Goal: Task Accomplishment & Management: Manage account settings

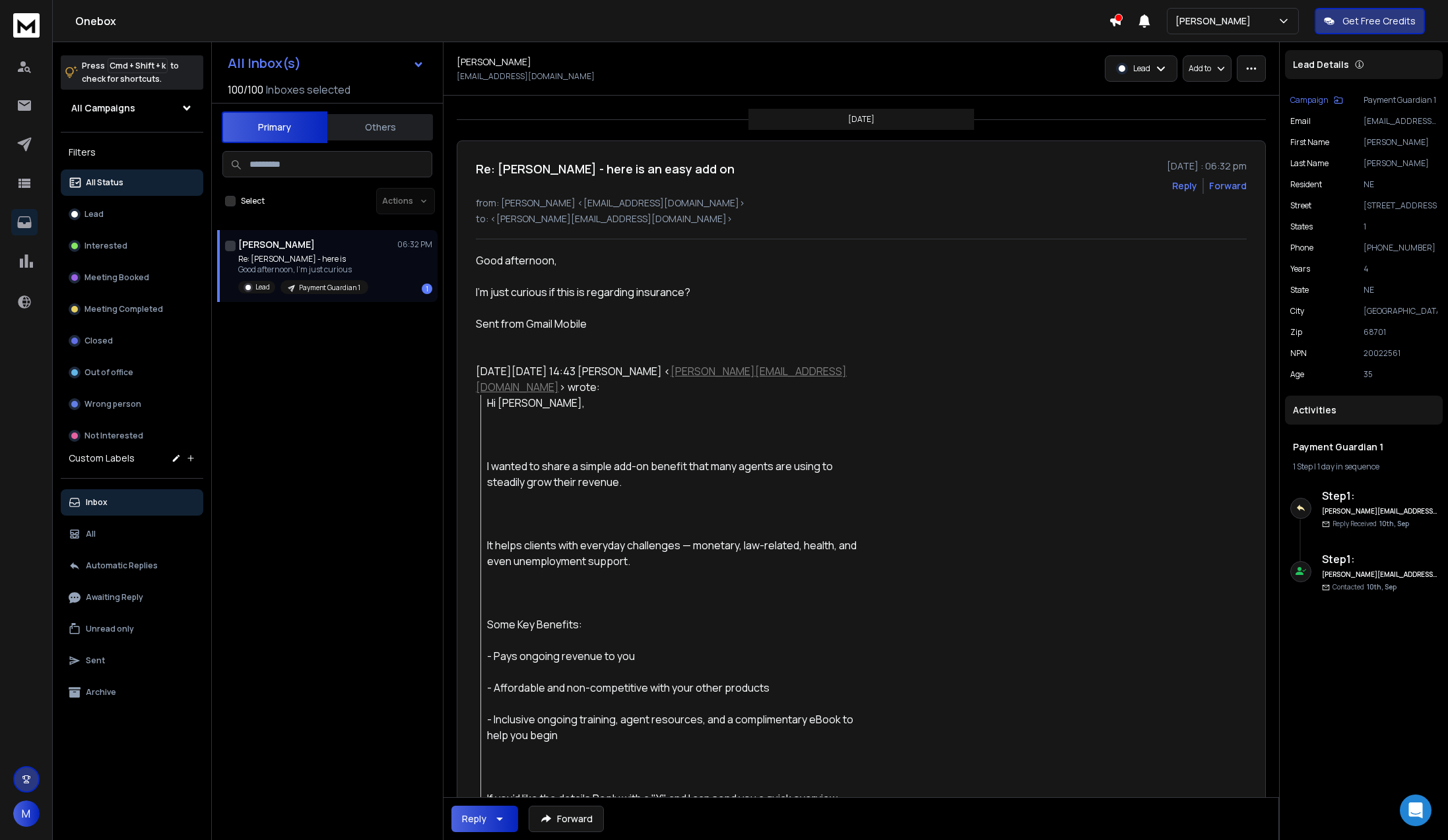
click at [357, 515] on div "All Inbox(s) 100 / 100 Inboxes selected Primary Others Select Actions [PERSON_N…" at bounding box center [327, 462] width 231 height 840
click at [107, 508] on p "Inbox" at bounding box center [96, 503] width 22 height 10
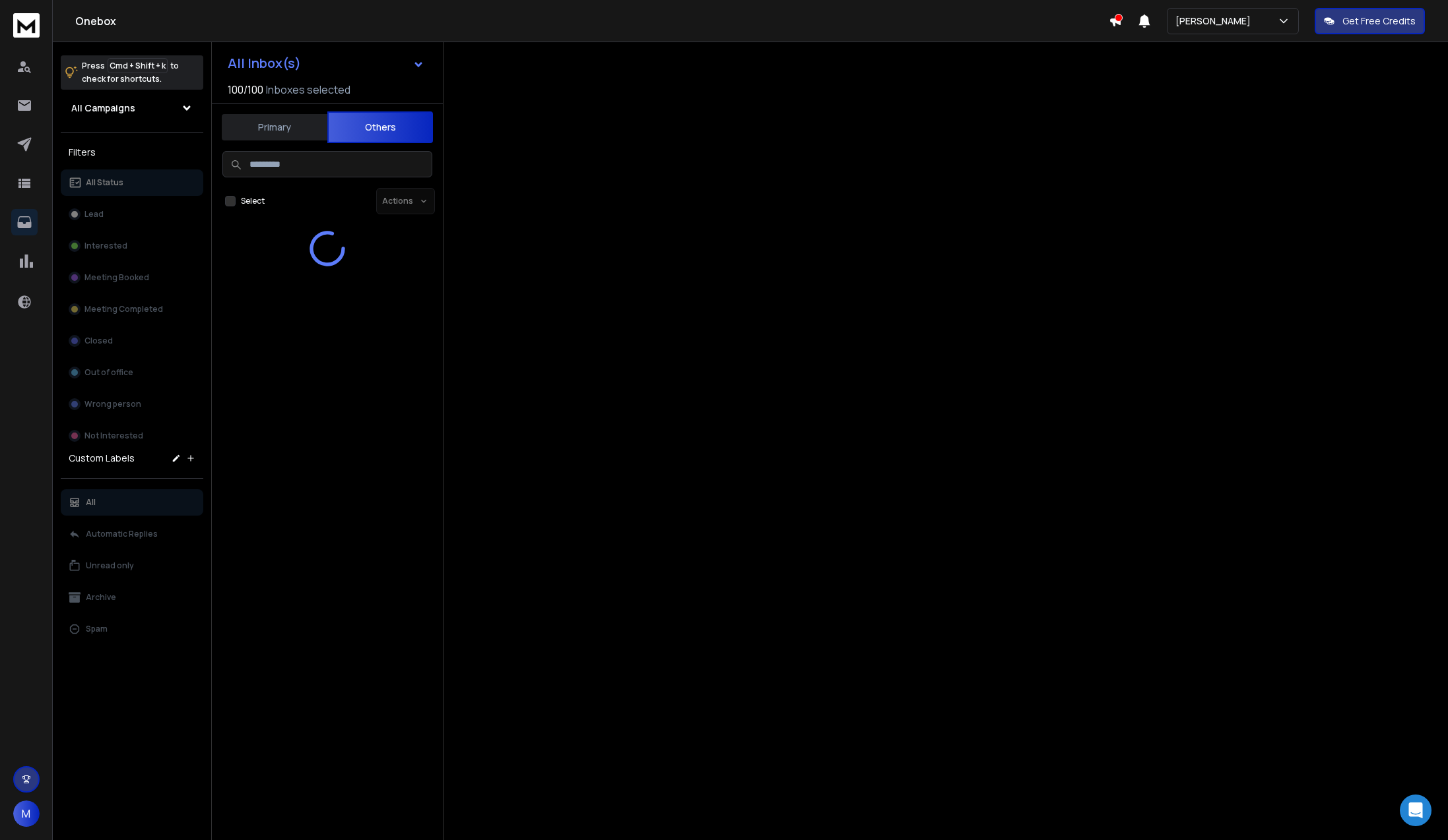
drag, startPoint x: 449, startPoint y: 143, endPoint x: 390, endPoint y: 145, distance: 59.0
click at [433, 143] on button "Others" at bounding box center [380, 127] width 106 height 31
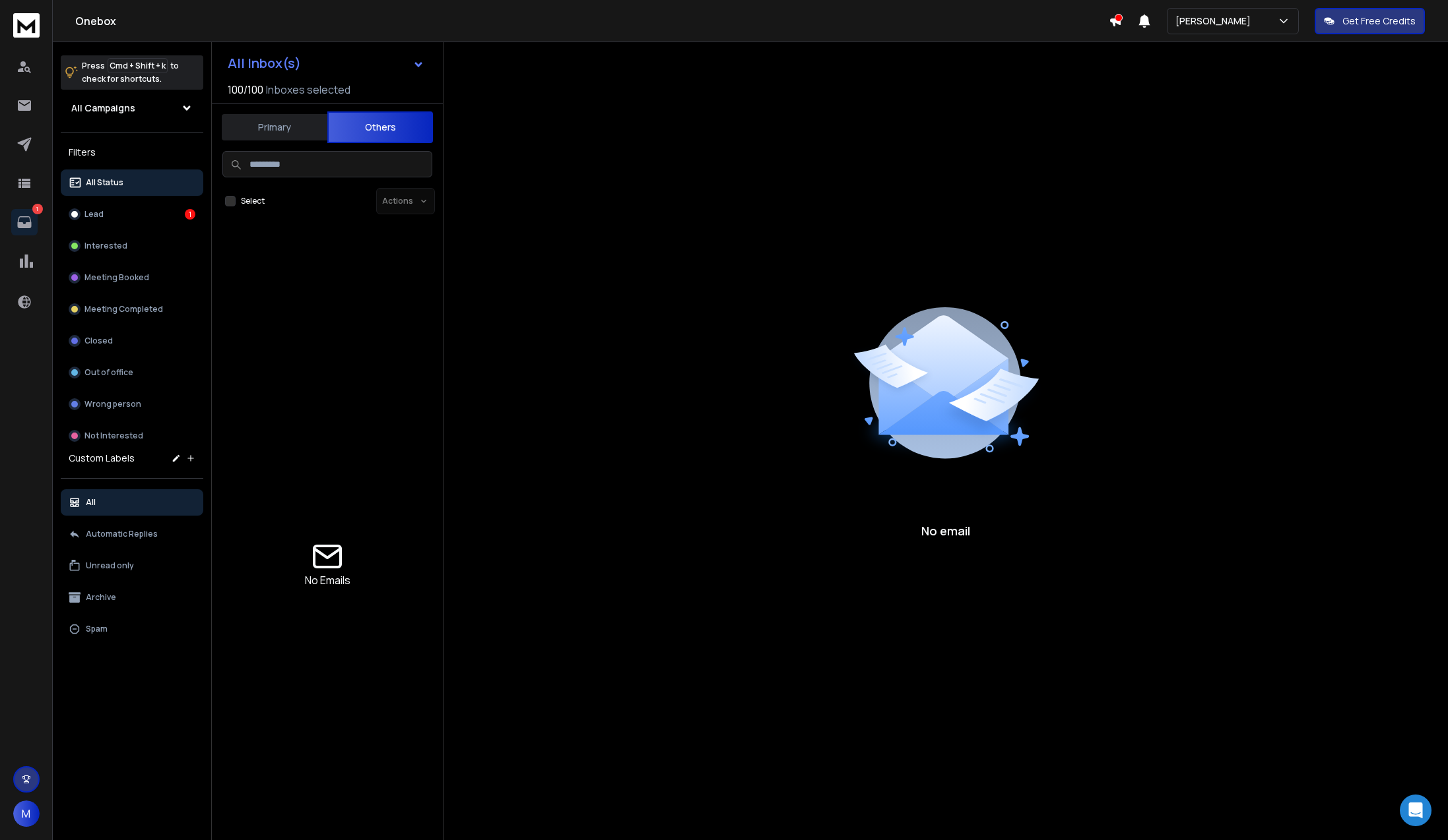
click at [303, 137] on button "Primary" at bounding box center [274, 127] width 106 height 29
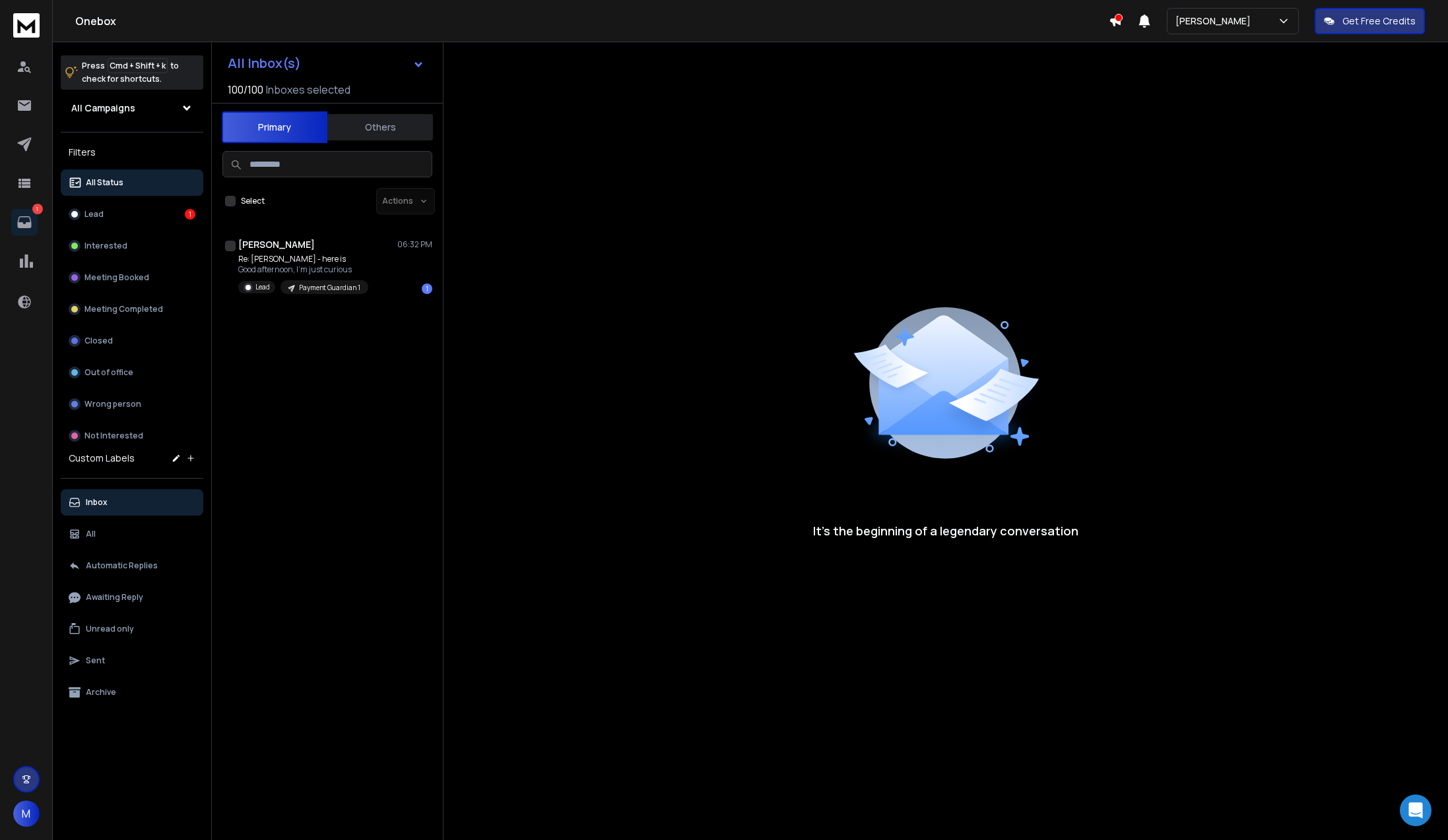
click at [307, 143] on button "Primary" at bounding box center [274, 127] width 106 height 31
click at [123, 227] on button "Lead 1" at bounding box center [132, 214] width 143 height 26
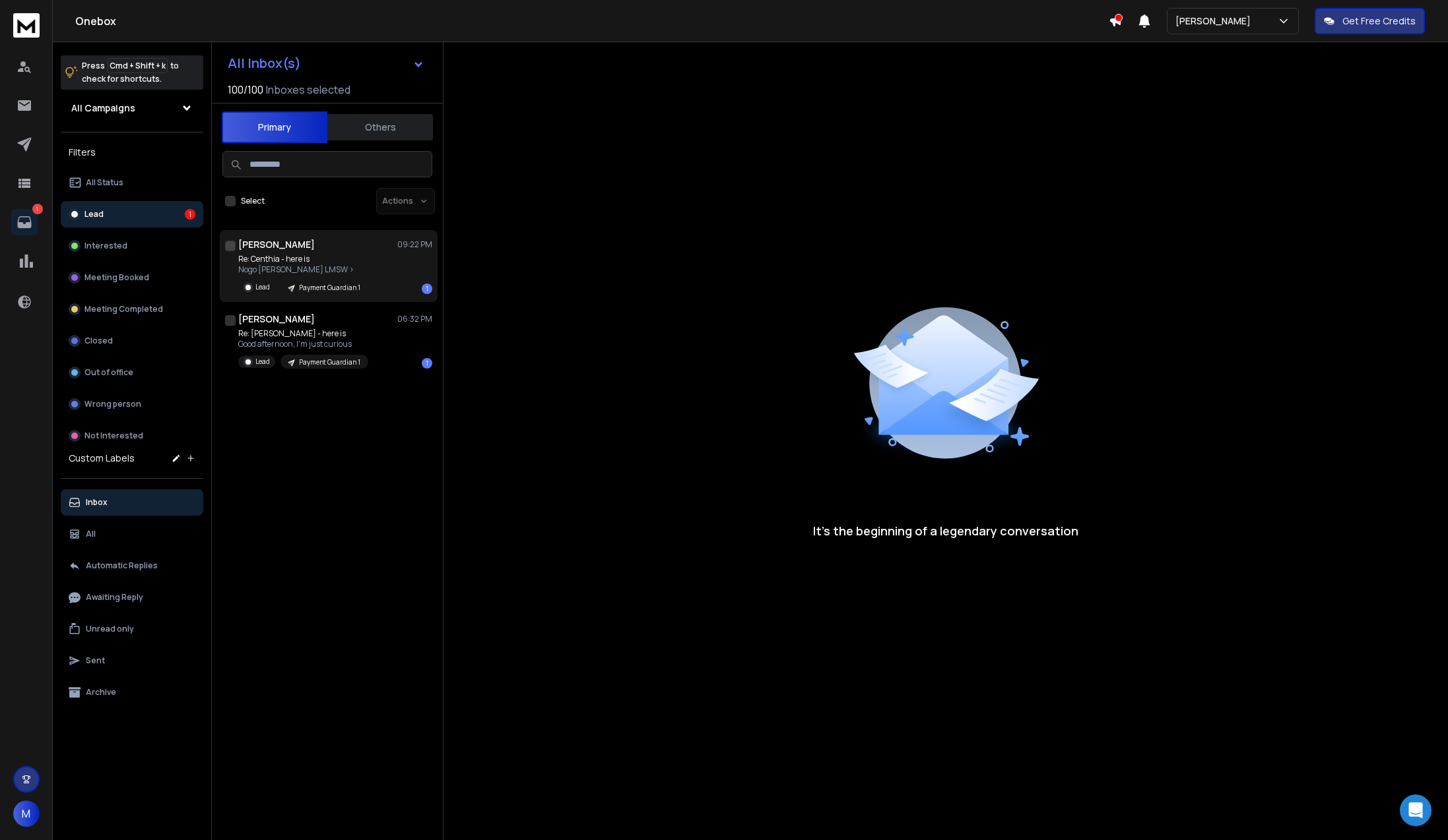
click at [369, 265] on p "Re: Centhia - here is" at bounding box center [303, 259] width 130 height 10
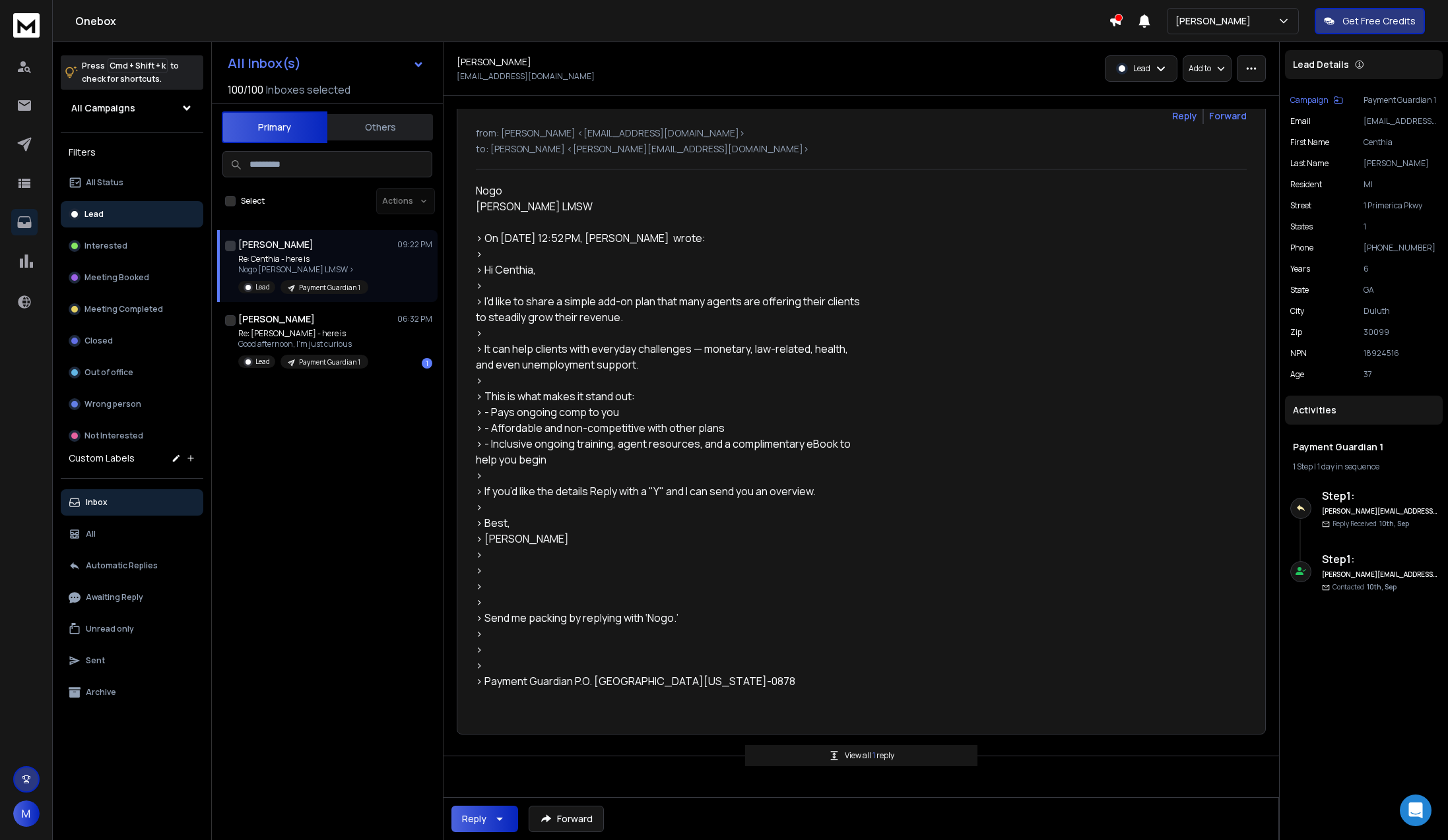
scroll to position [201, 0]
click at [29, 151] on icon at bounding box center [24, 144] width 14 height 14
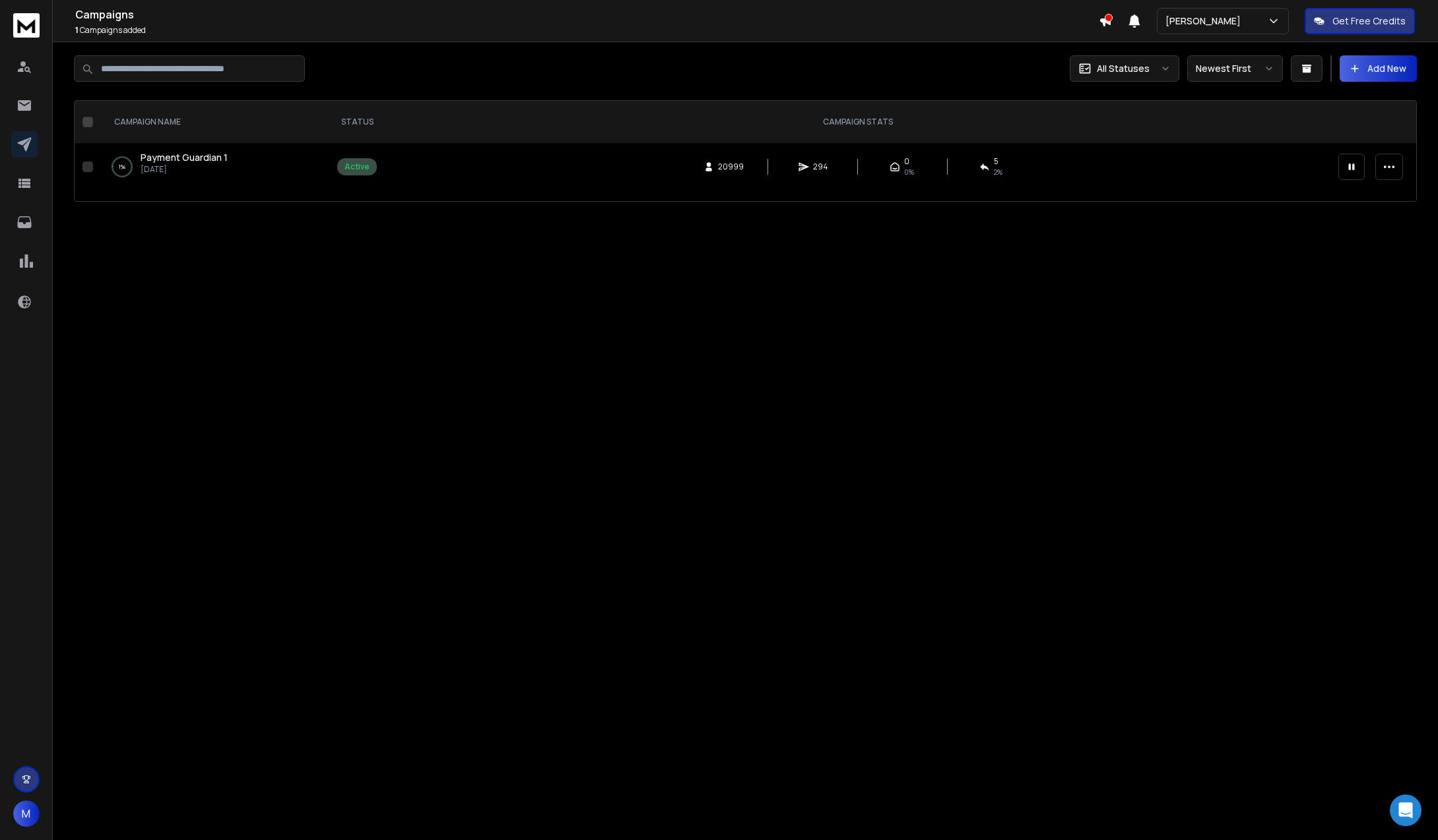
click at [214, 164] on span "Payment Guardian 1" at bounding box center [183, 157] width 87 height 13
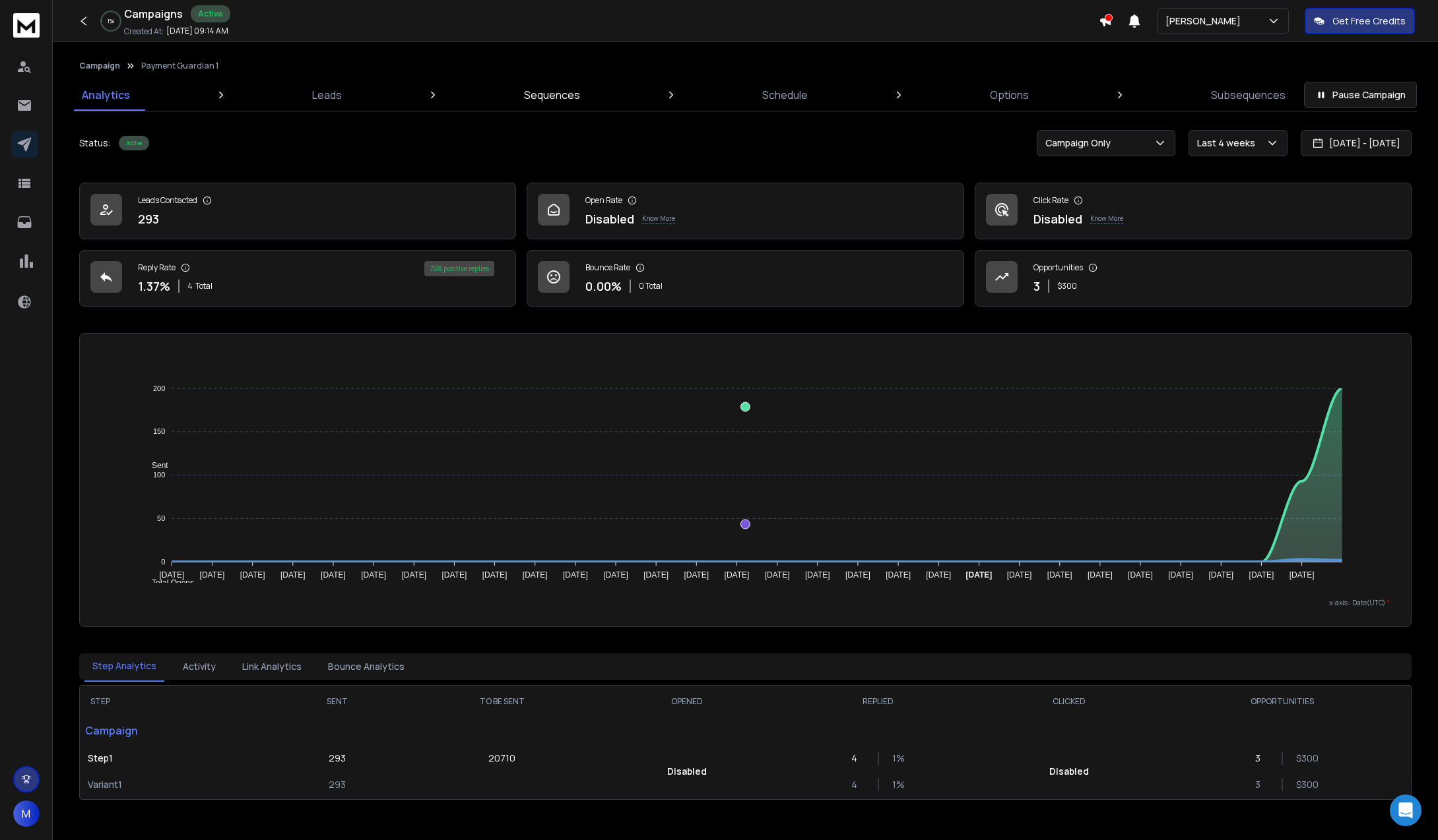
click at [555, 103] on p "Sequences" at bounding box center [552, 95] width 56 height 16
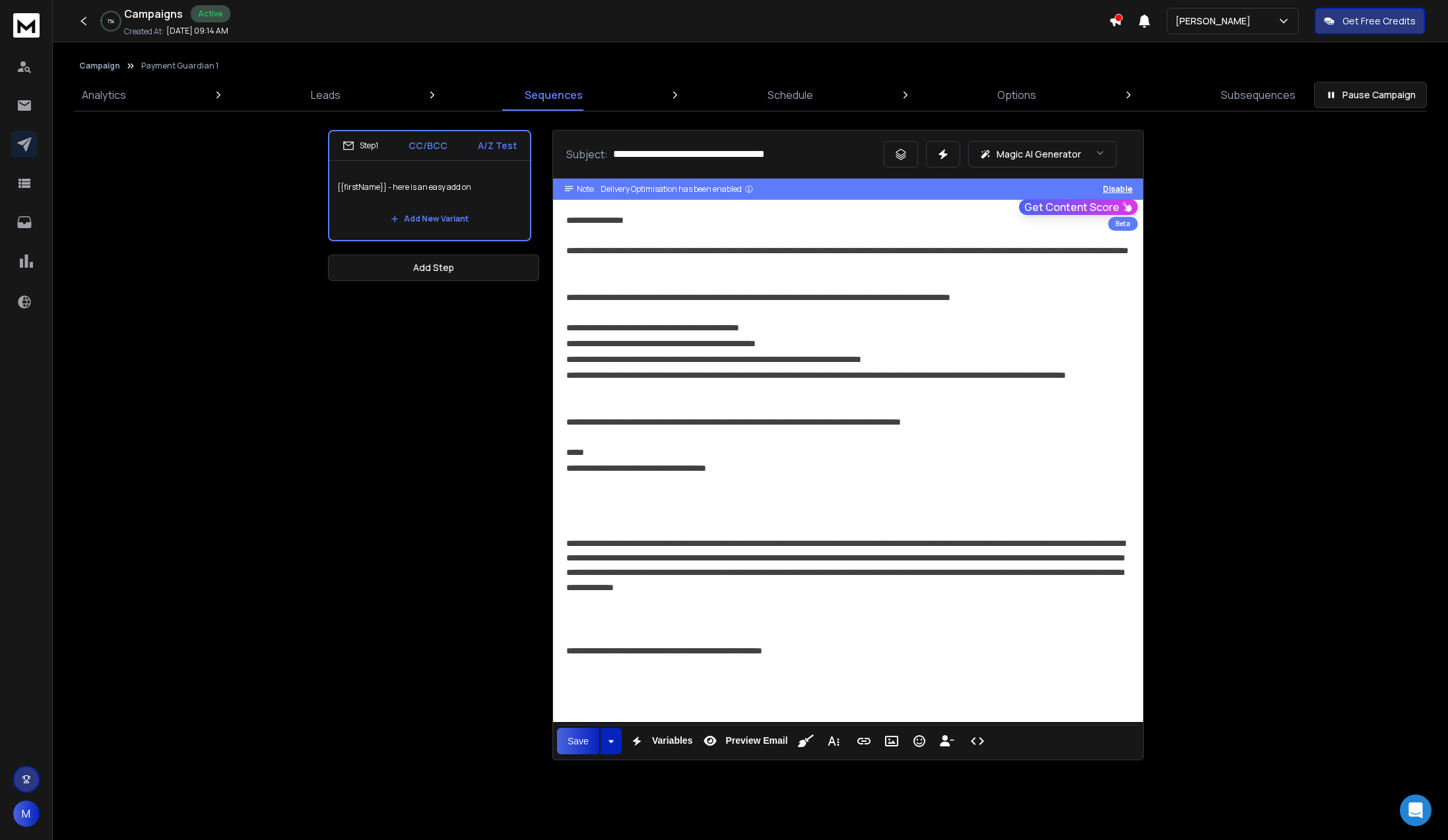
click at [616, 461] on div "*****" at bounding box center [849, 453] width 565 height 16
